Goal: Task Accomplishment & Management: Manage account settings

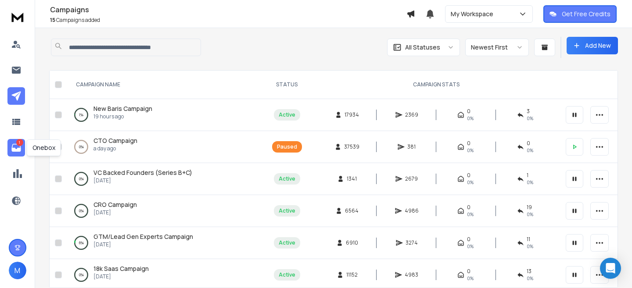
click at [11, 143] on icon at bounding box center [16, 148] width 11 height 11
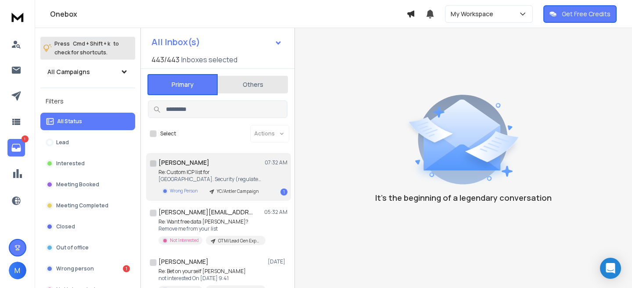
click at [200, 165] on h1 "[PERSON_NAME]" at bounding box center [183, 162] width 51 height 9
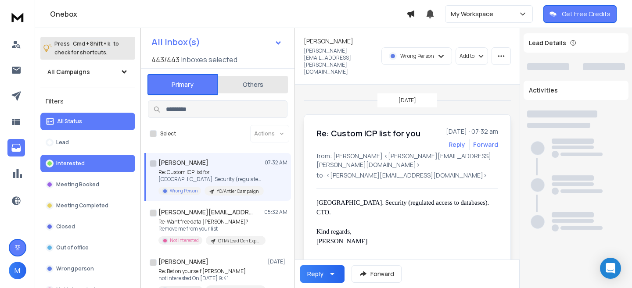
click at [111, 168] on button "Interested" at bounding box center [87, 164] width 95 height 18
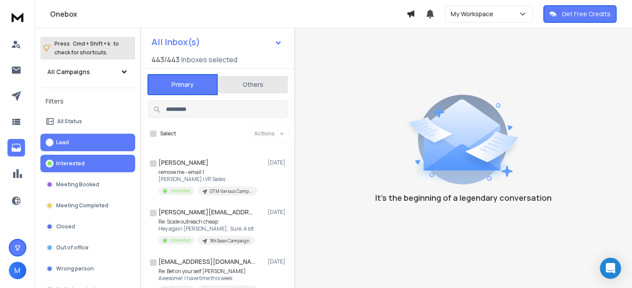
click at [104, 144] on button "Lead" at bounding box center [87, 143] width 95 height 18
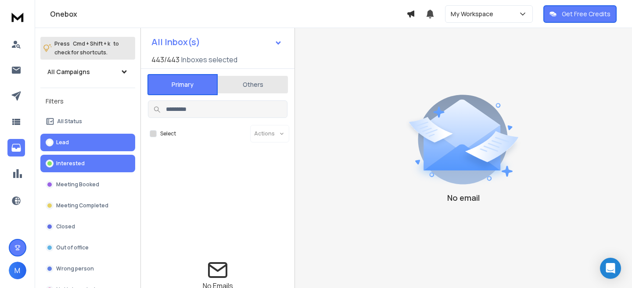
click at [101, 157] on button "Interested" at bounding box center [87, 164] width 95 height 18
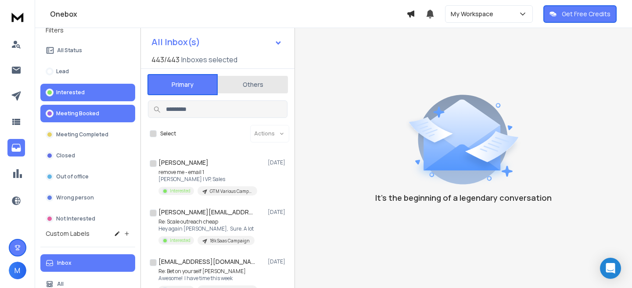
scroll to position [72, 0]
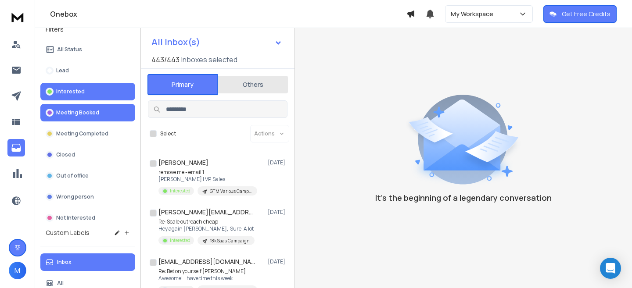
click at [77, 118] on button "Meeting Booked" at bounding box center [87, 113] width 95 height 18
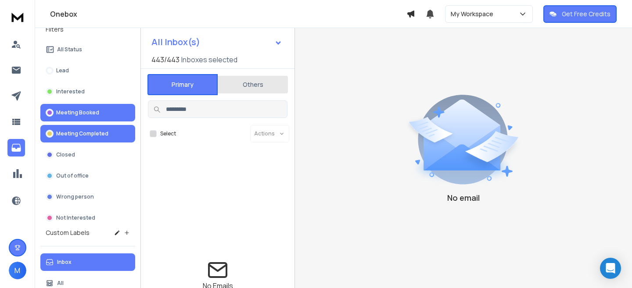
click at [81, 135] on p "Meeting Completed" at bounding box center [82, 133] width 52 height 7
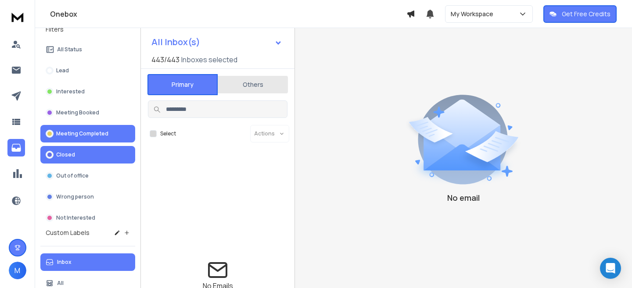
click at [78, 162] on button "Closed" at bounding box center [87, 155] width 95 height 18
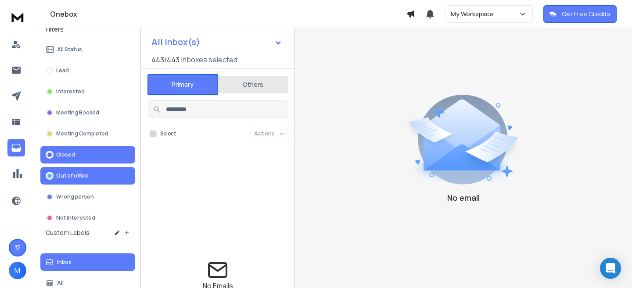
click at [80, 175] on p "Out of office" at bounding box center [72, 175] width 32 height 7
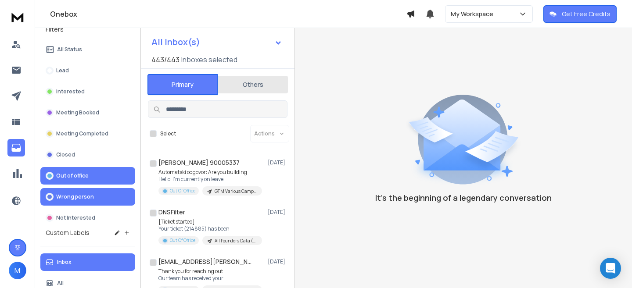
click at [82, 195] on p "Wrong person" at bounding box center [75, 196] width 38 height 7
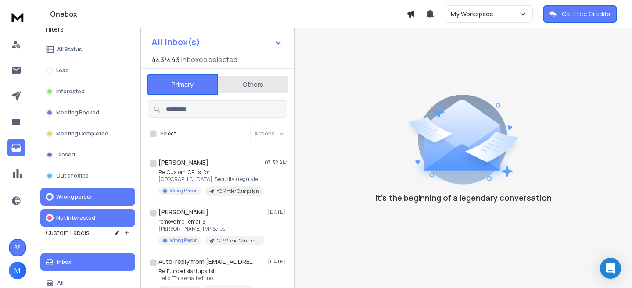
click at [85, 214] on p "Not Interested" at bounding box center [75, 217] width 39 height 7
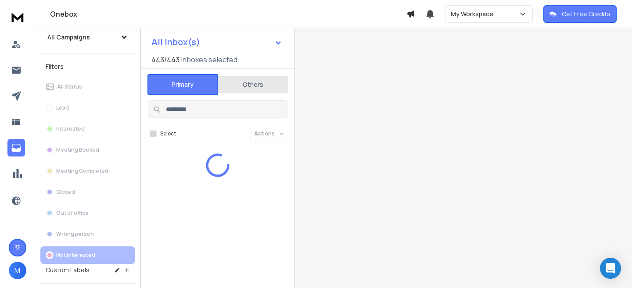
scroll to position [0, 0]
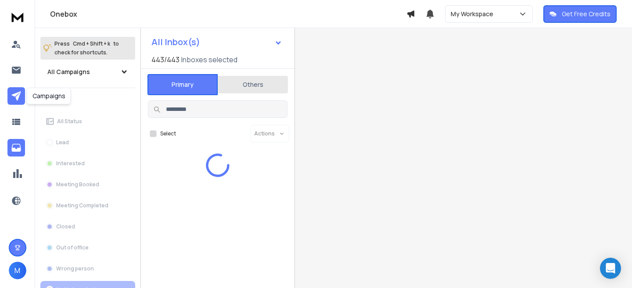
click at [16, 95] on icon at bounding box center [15, 95] width 9 height 9
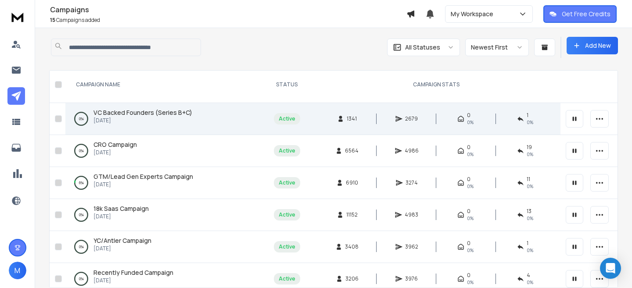
scroll to position [72, 0]
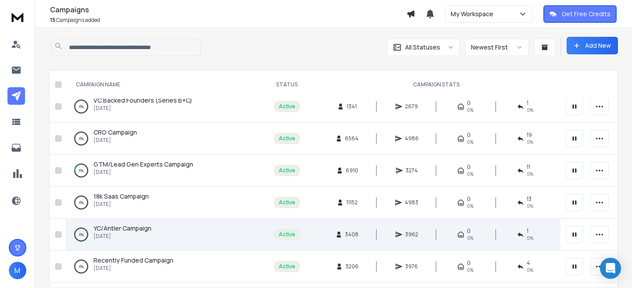
click at [142, 232] on span "YC/Antler Campaign" at bounding box center [122, 228] width 58 height 8
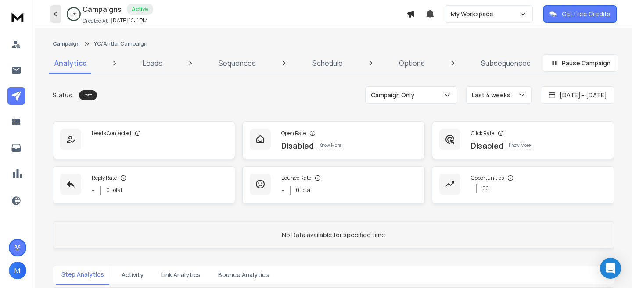
click at [61, 12] on button at bounding box center [55, 14] width 11 height 18
